Goal: Task Accomplishment & Management: Use online tool/utility

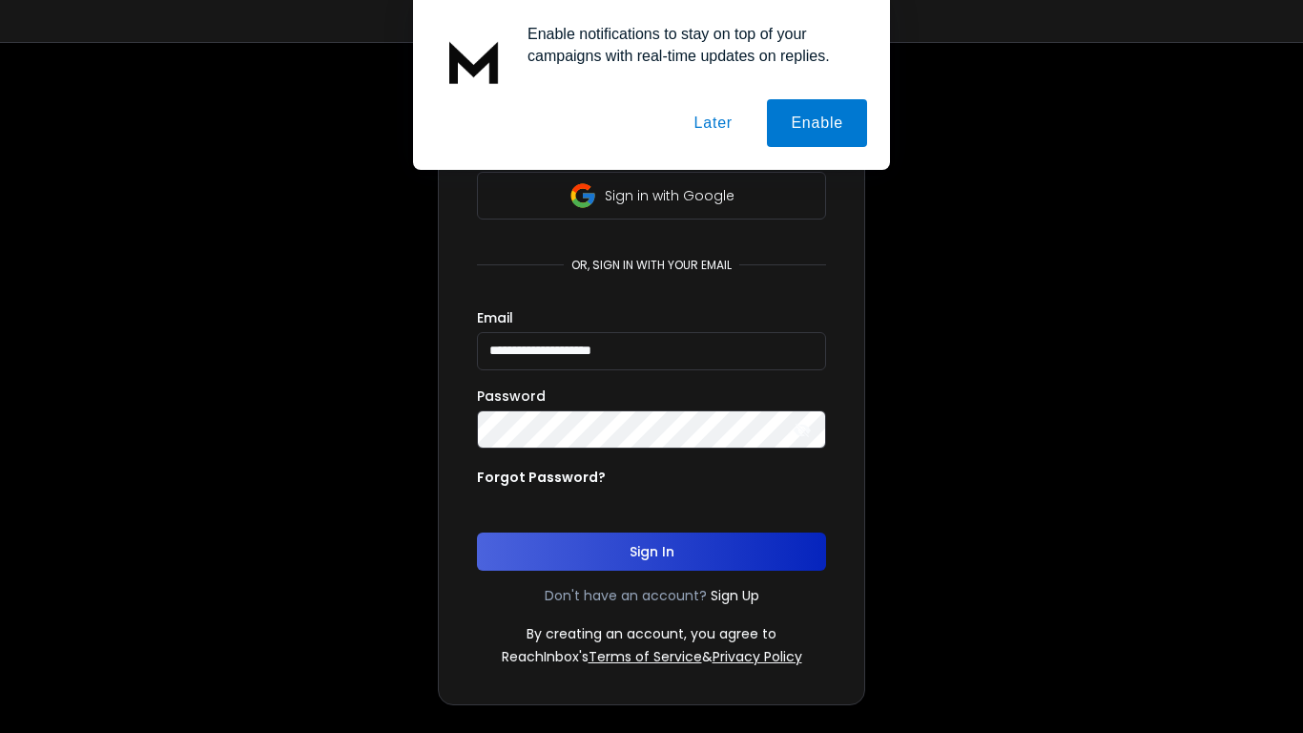
type input "**********"
click at [652, 551] on button "Sign In" at bounding box center [651, 551] width 349 height 38
